Goal: Task Accomplishment & Management: Manage account settings

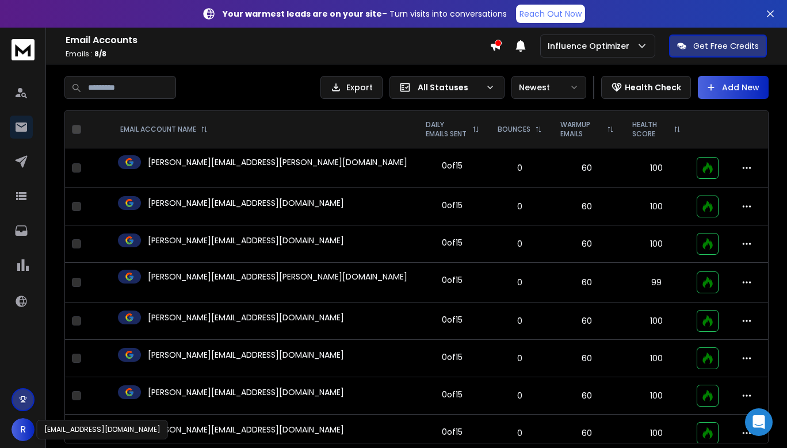
click at [24, 425] on span "R" at bounding box center [23, 429] width 23 height 23
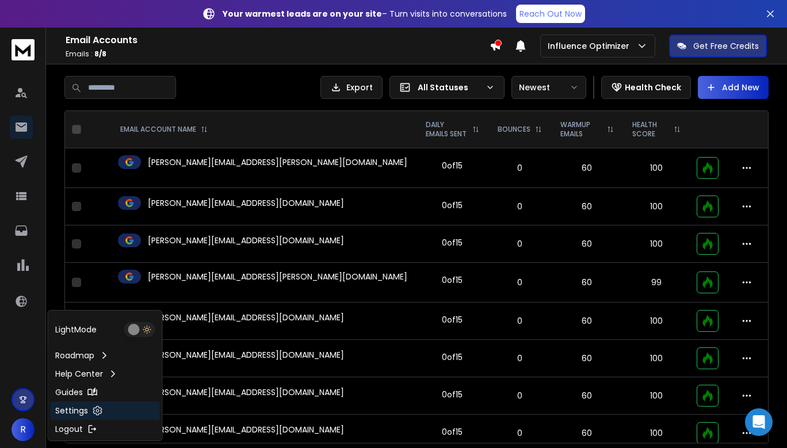
click at [70, 414] on p "Settings" at bounding box center [71, 411] width 33 height 12
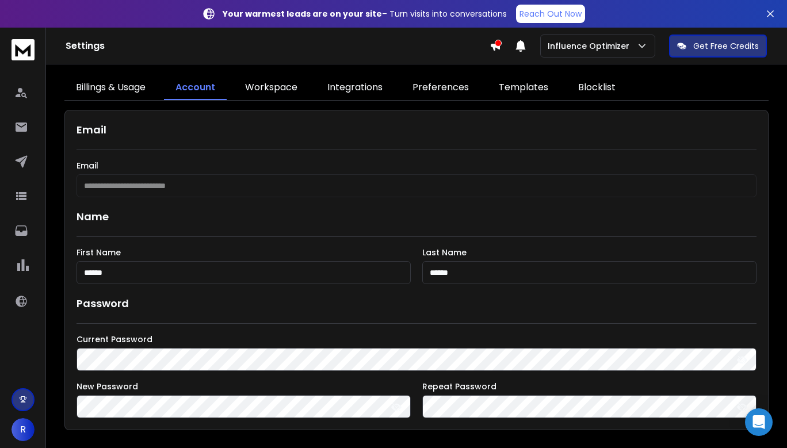
click at [284, 89] on link "Workspace" at bounding box center [271, 88] width 75 height 24
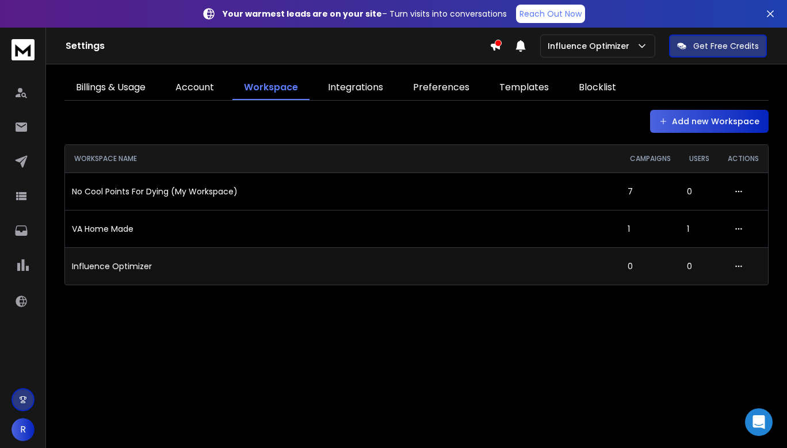
click at [181, 272] on td "Influence Optimizer" at bounding box center [343, 265] width 556 height 37
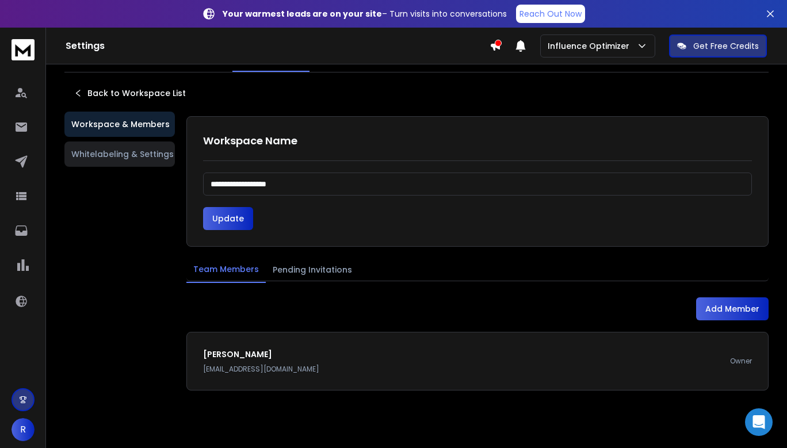
scroll to position [28, 0]
click at [719, 312] on button "Add Member" at bounding box center [732, 309] width 72 height 23
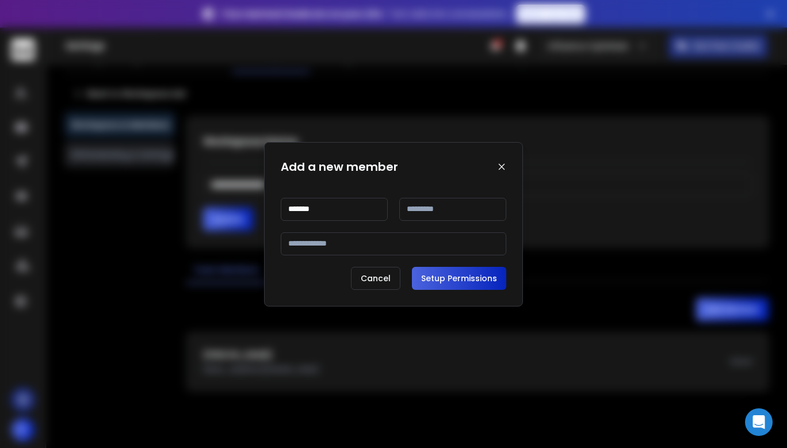
type input "*******"
type input "******"
type input "**********"
click at [466, 281] on button "Setup Permissions" at bounding box center [459, 278] width 94 height 23
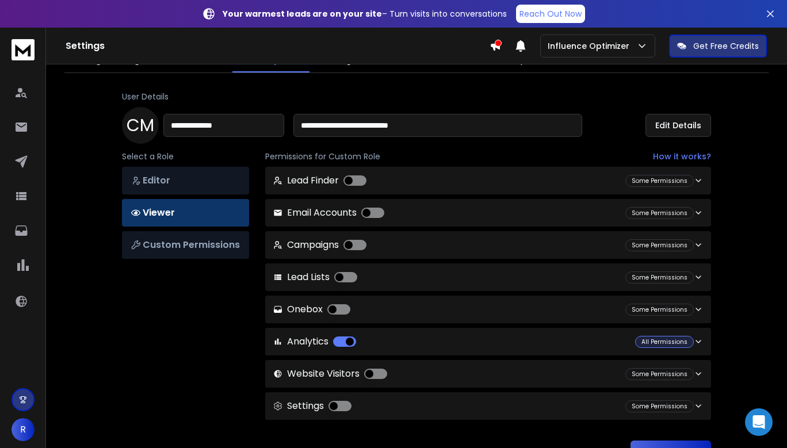
scroll to position [48, 0]
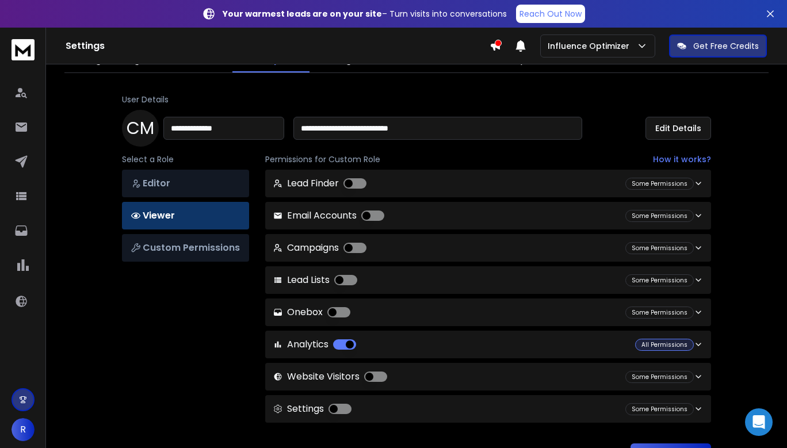
click at [660, 310] on div "Some Permissions" at bounding box center [659, 313] width 68 height 12
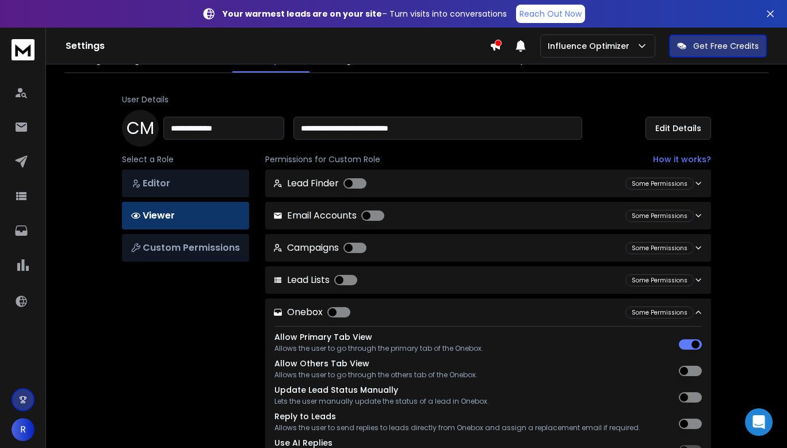
click at [660, 310] on div "Some Permissions" at bounding box center [659, 313] width 68 height 12
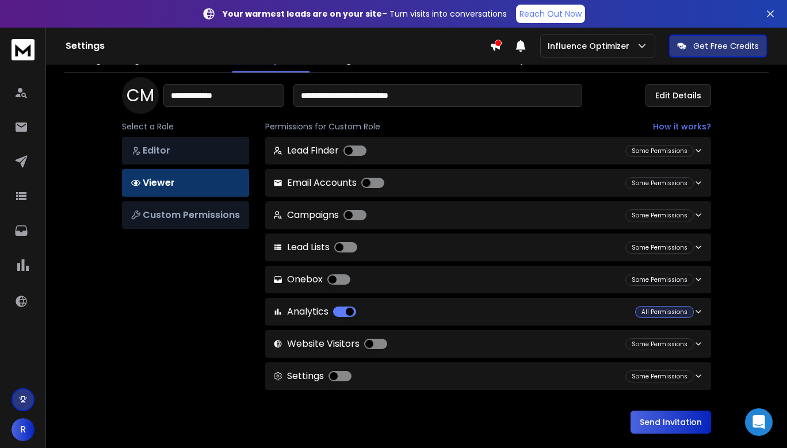
scroll to position [81, 0]
click at [320, 277] on p "Onebox" at bounding box center [311, 280] width 77 height 14
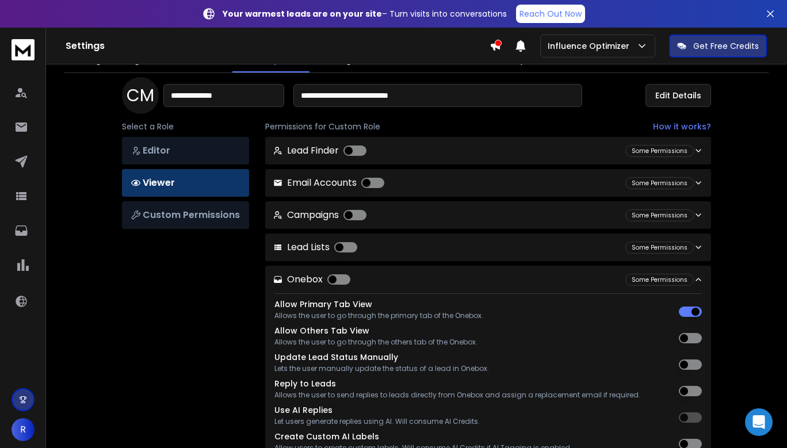
click at [331, 281] on button "button" at bounding box center [338, 279] width 23 height 10
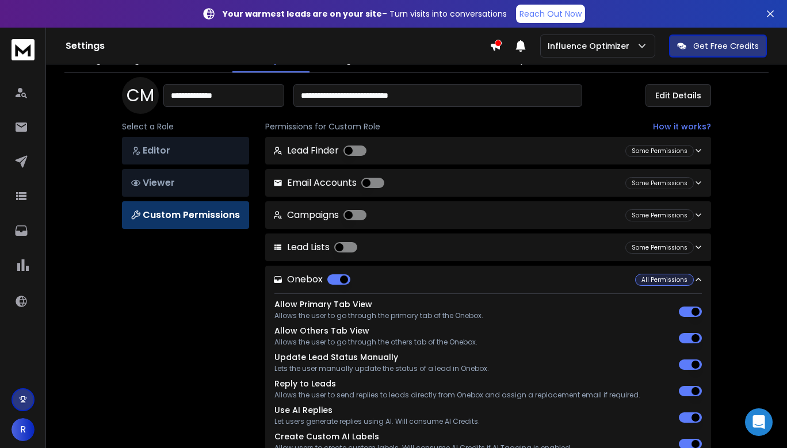
click at [344, 251] on button "button" at bounding box center [345, 247] width 23 height 10
click at [358, 204] on button "Campaigns Some Permissions" at bounding box center [488, 215] width 446 height 28
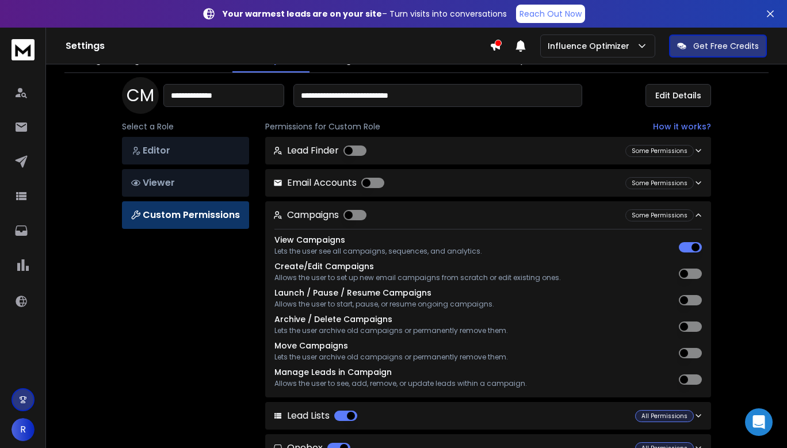
click at [373, 184] on button "button" at bounding box center [372, 183] width 23 height 10
click at [353, 208] on p "Campaigns" at bounding box center [319, 215] width 93 height 14
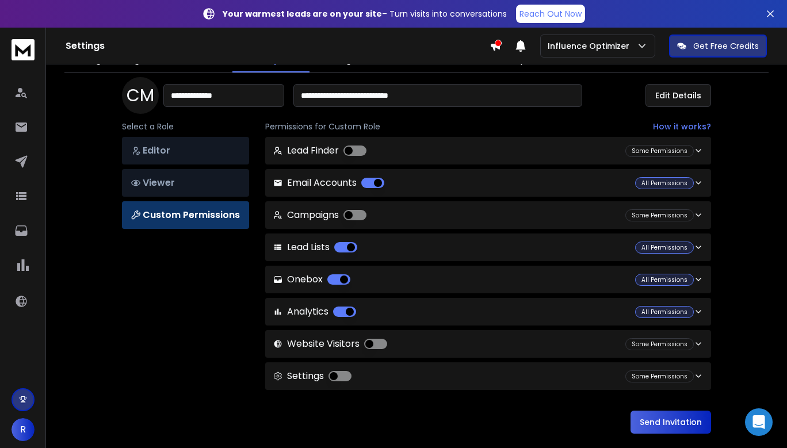
click at [356, 150] on button "button" at bounding box center [354, 151] width 23 height 10
click at [361, 215] on button "button" at bounding box center [354, 215] width 23 height 10
click at [379, 347] on button "button" at bounding box center [375, 344] width 23 height 10
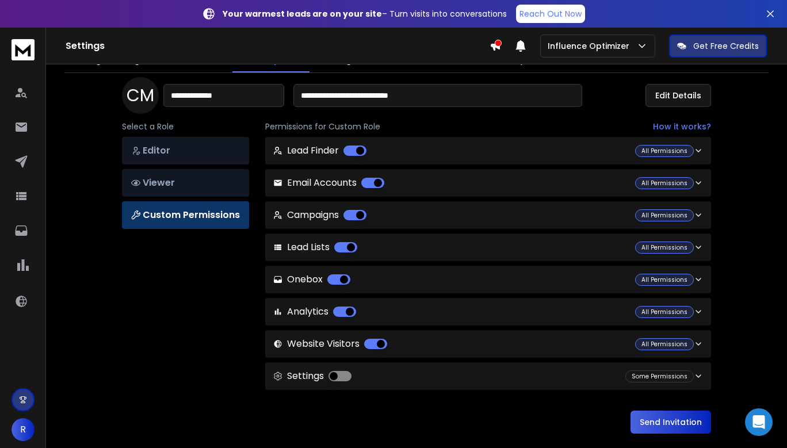
click at [335, 374] on button "button" at bounding box center [340, 376] width 23 height 10
click at [665, 411] on button "Send Invitation" at bounding box center [671, 422] width 81 height 23
